Goal: Task Accomplishment & Management: Manage account settings

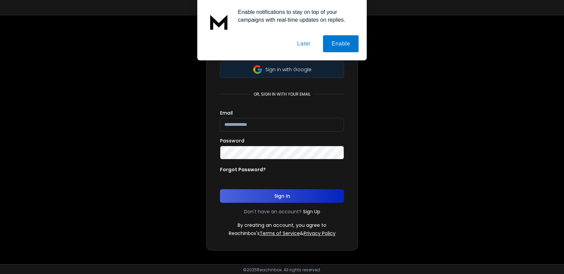
click at [293, 69] on p "Sign in with Google" at bounding box center [289, 69] width 46 height 7
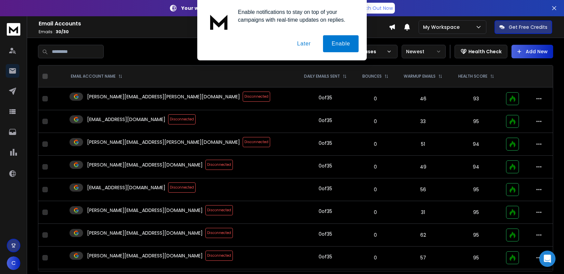
click at [297, 43] on button "Later" at bounding box center [304, 43] width 31 height 17
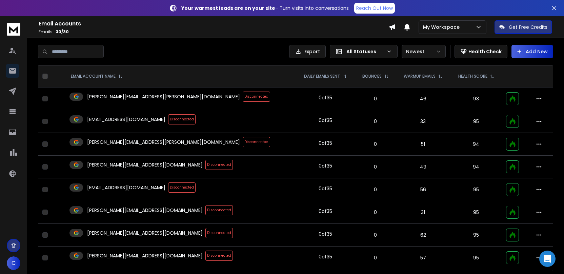
click at [243, 94] on span "Disconnected" at bounding box center [256, 97] width 27 height 10
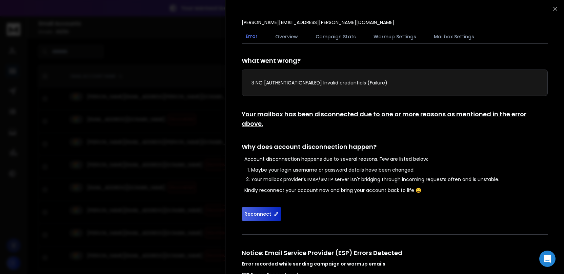
click at [264, 207] on button "Reconnect" at bounding box center [262, 214] width 40 height 14
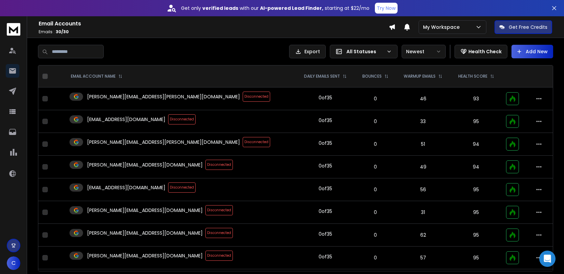
click at [243, 96] on span "Disconnected" at bounding box center [256, 97] width 27 height 10
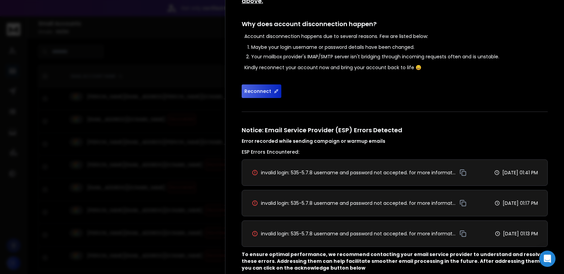
scroll to position [157, 0]
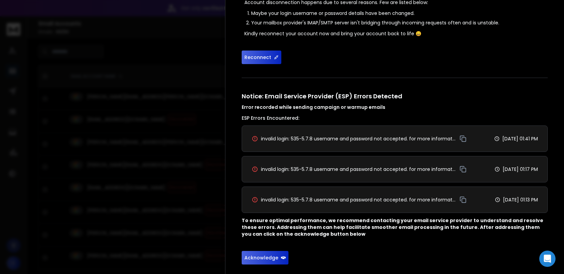
click at [257, 51] on button "Reconnect" at bounding box center [262, 58] width 40 height 14
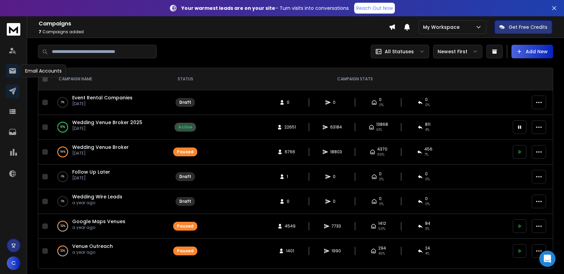
click at [10, 71] on icon at bounding box center [12, 70] width 7 height 5
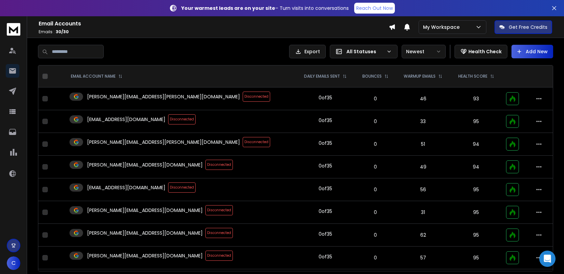
click at [243, 98] on span "Disconnected" at bounding box center [256, 97] width 27 height 10
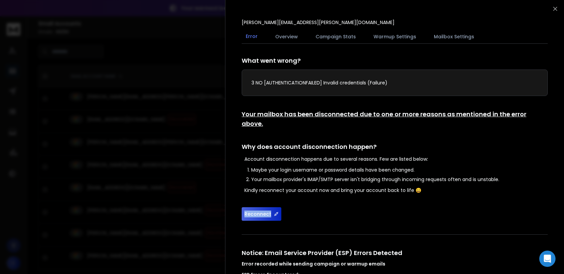
copy button "Reconnect"
click at [261, 207] on button "Reconnect" at bounding box center [262, 214] width 40 height 14
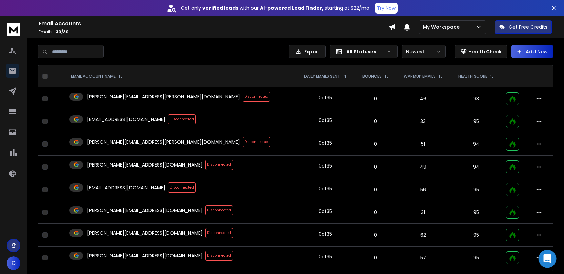
click at [553, 258] on div "Open Intercom Messenger" at bounding box center [548, 259] width 18 height 18
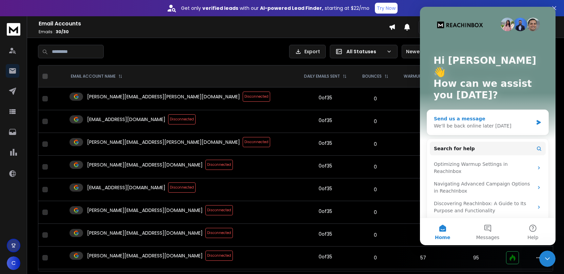
click at [474, 122] on div "We'll be back online later [DATE]" at bounding box center [483, 125] width 99 height 7
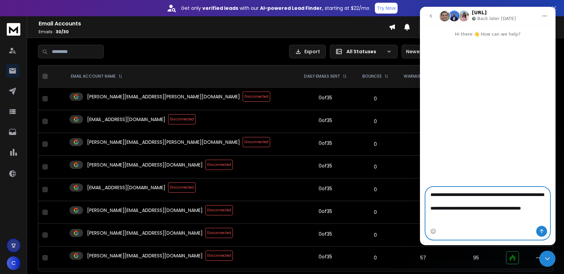
type textarea "**********"
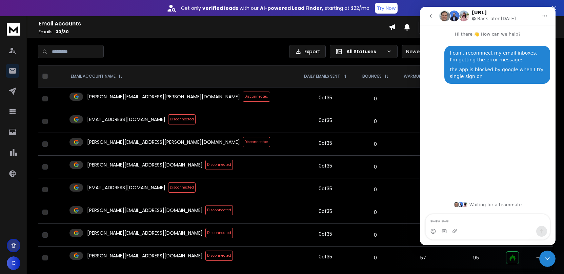
click at [549, 260] on icon "Close Intercom Messenger" at bounding box center [548, 259] width 8 height 8
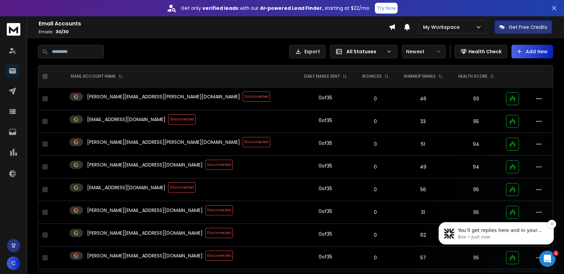
click at [494, 231] on p "You’ll get replies here and in your email: ✉️ [PERSON_NAME][EMAIL_ADDRESS][DOMA…" at bounding box center [501, 230] width 87 height 7
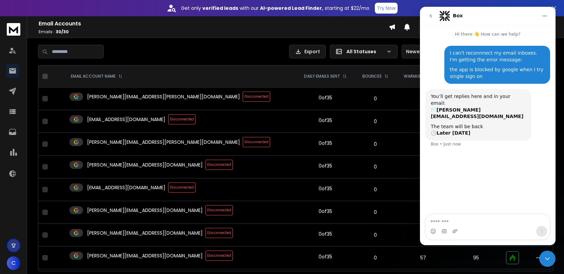
click at [552, 261] on div "Close Intercom Messenger" at bounding box center [547, 259] width 16 height 16
